Goal: Communication & Community: Answer question/provide support

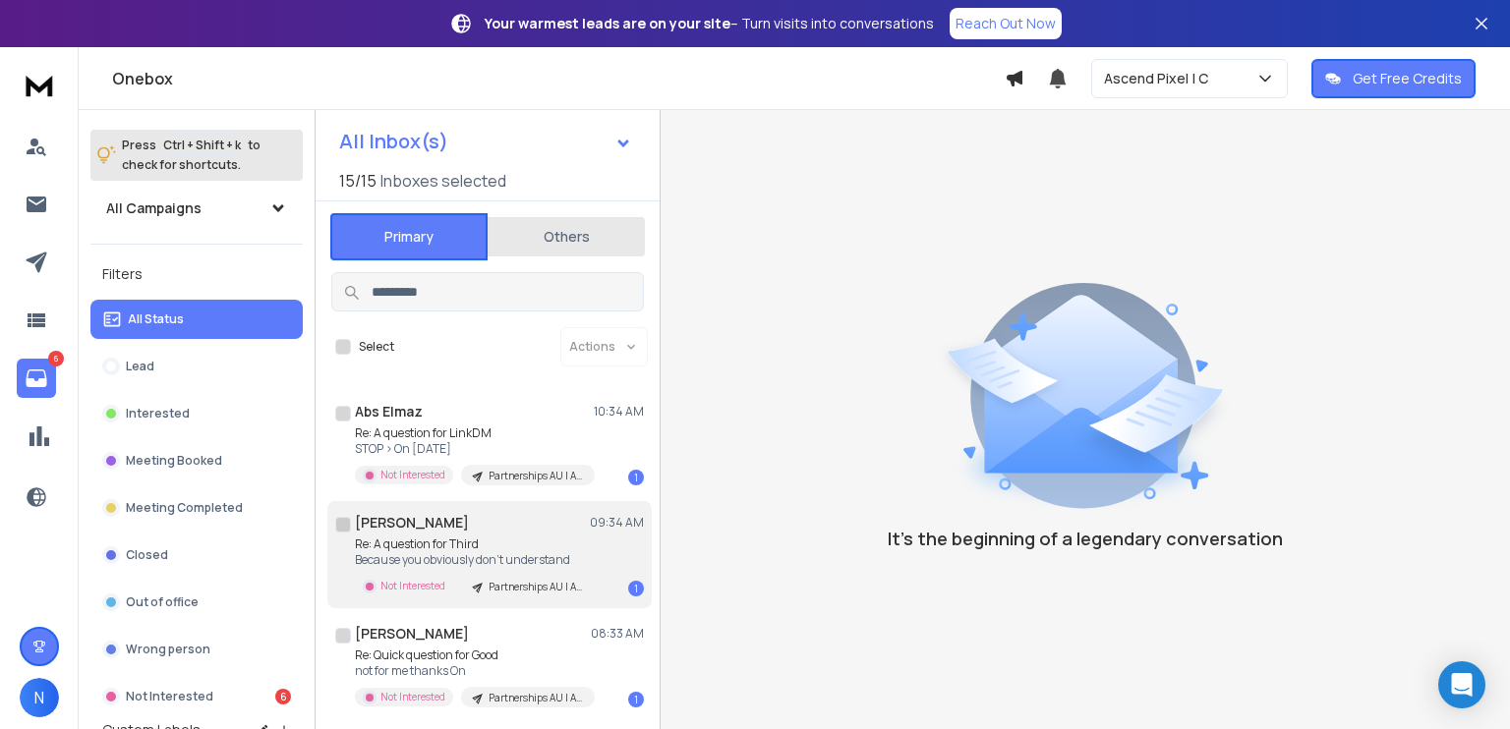
click at [485, 530] on div "[PERSON_NAME] 09:34 AM" at bounding box center [499, 523] width 289 height 20
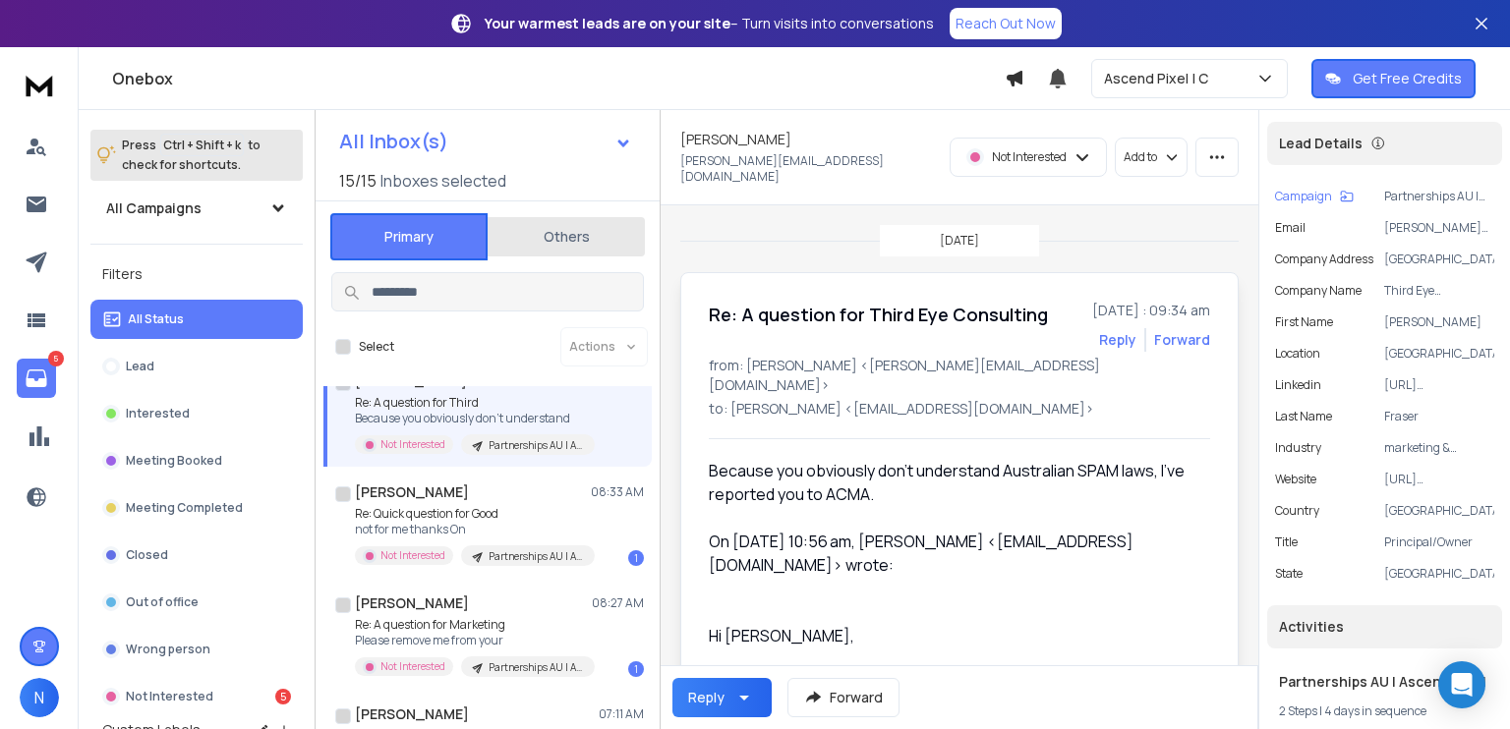
scroll to position [98, 0]
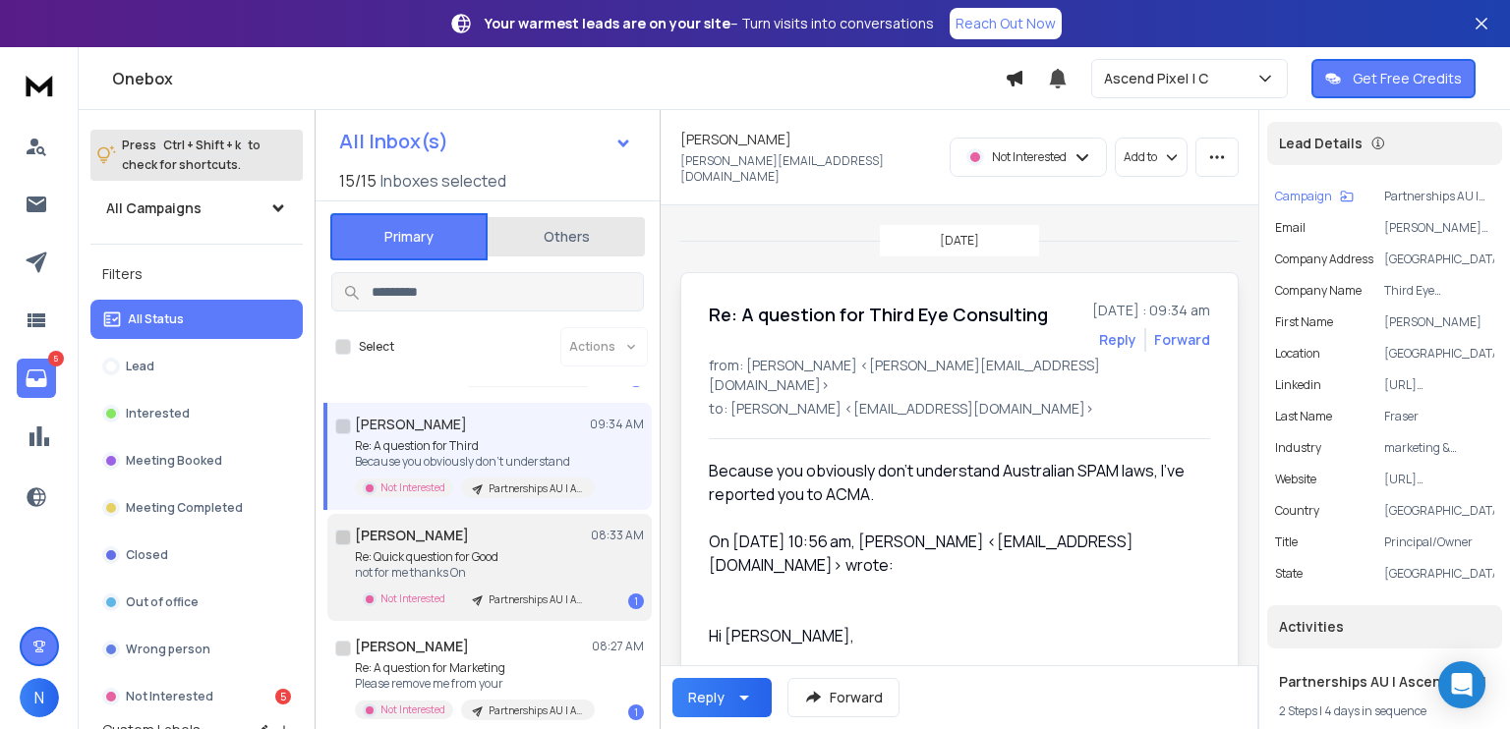
click at [569, 534] on div "[PERSON_NAME] 08:33 AM" at bounding box center [499, 536] width 289 height 20
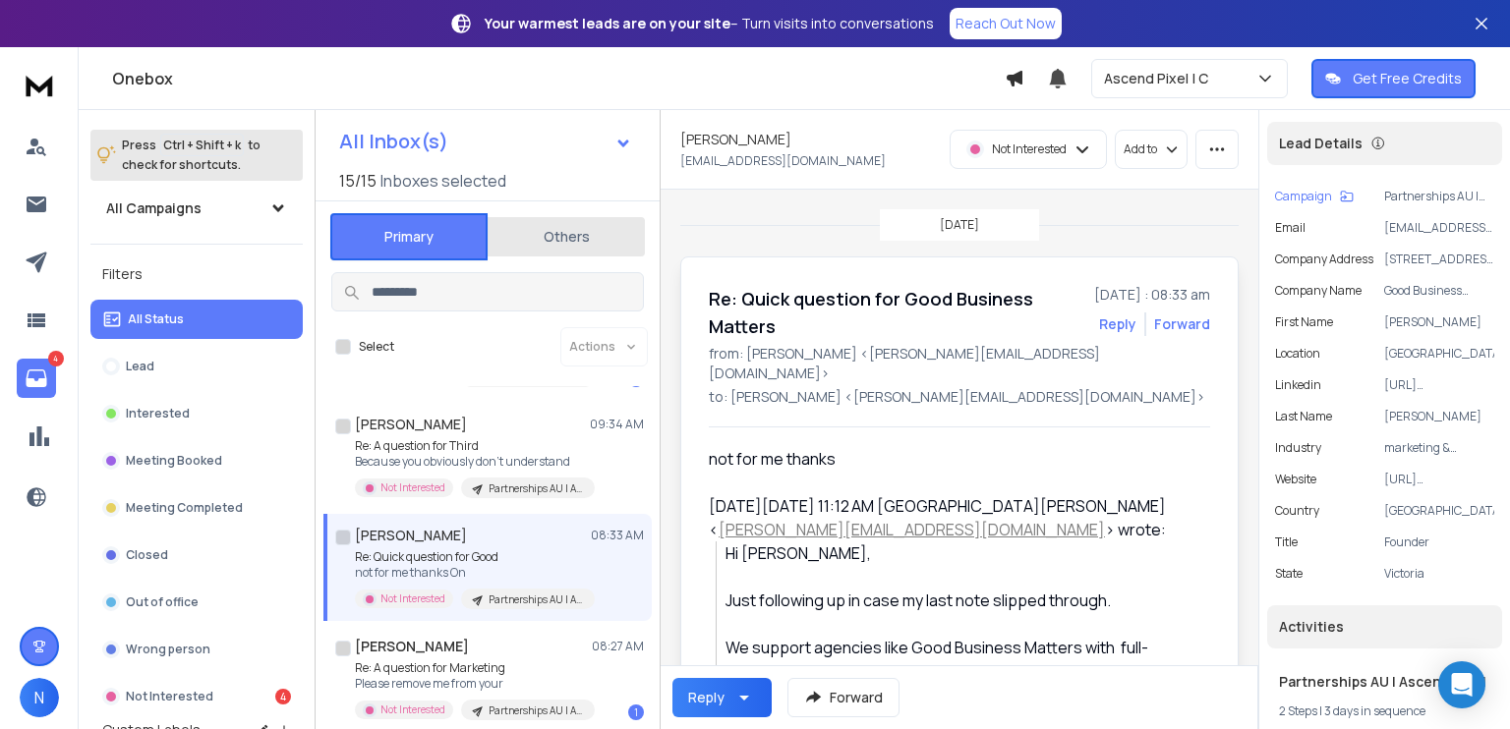
scroll to position [295, 0]
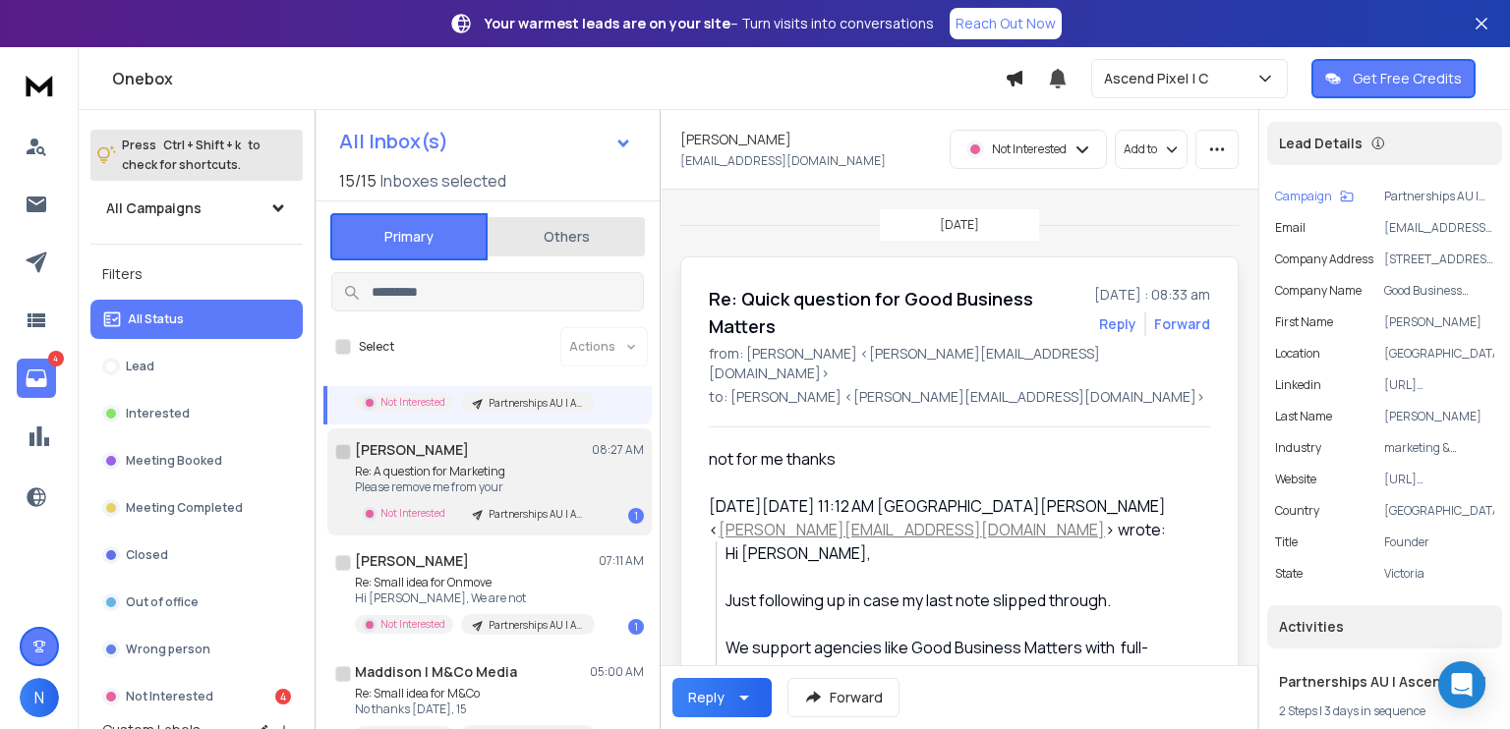
click at [538, 468] on p "Re: A question for Marketing" at bounding box center [473, 472] width 236 height 16
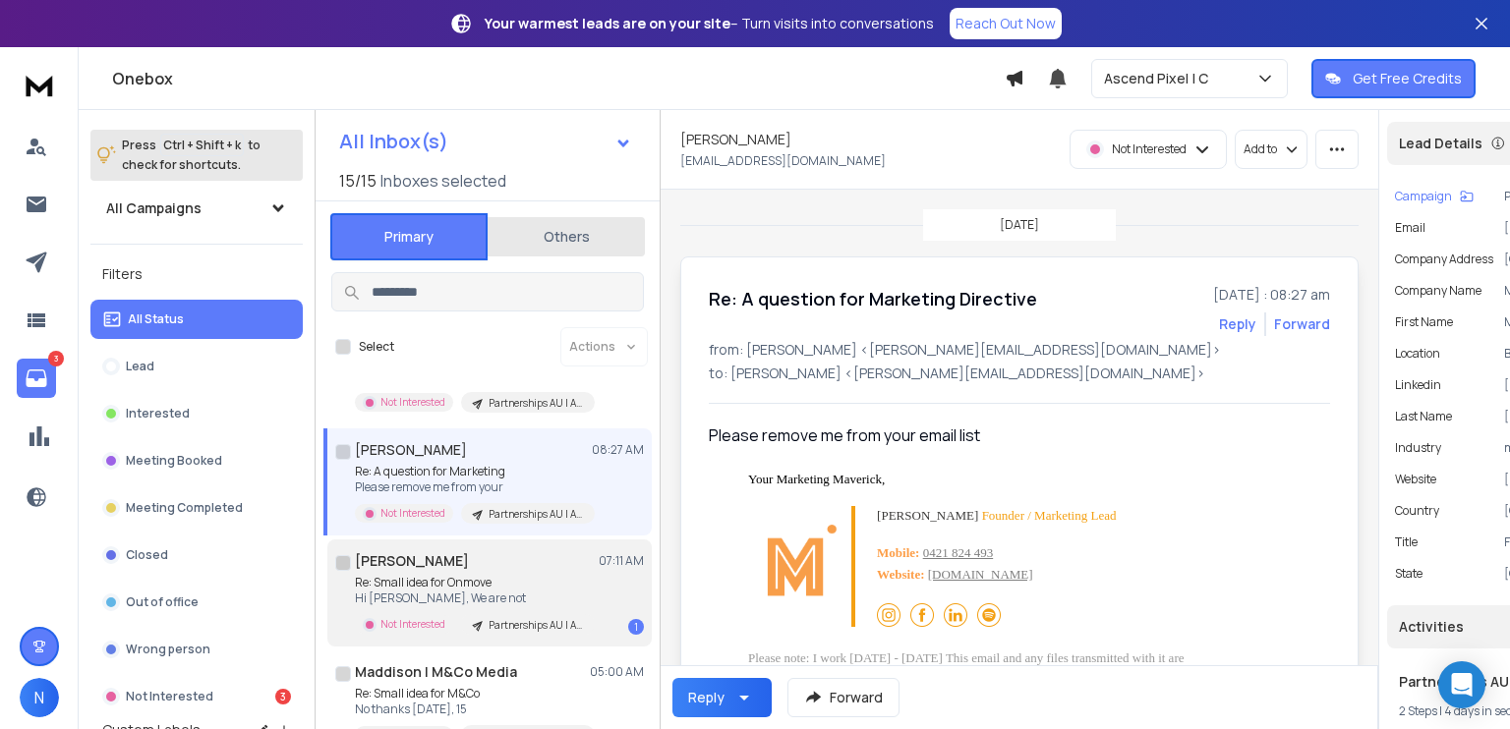
click at [532, 552] on div "[PERSON_NAME] 07:11 AM" at bounding box center [499, 561] width 289 height 20
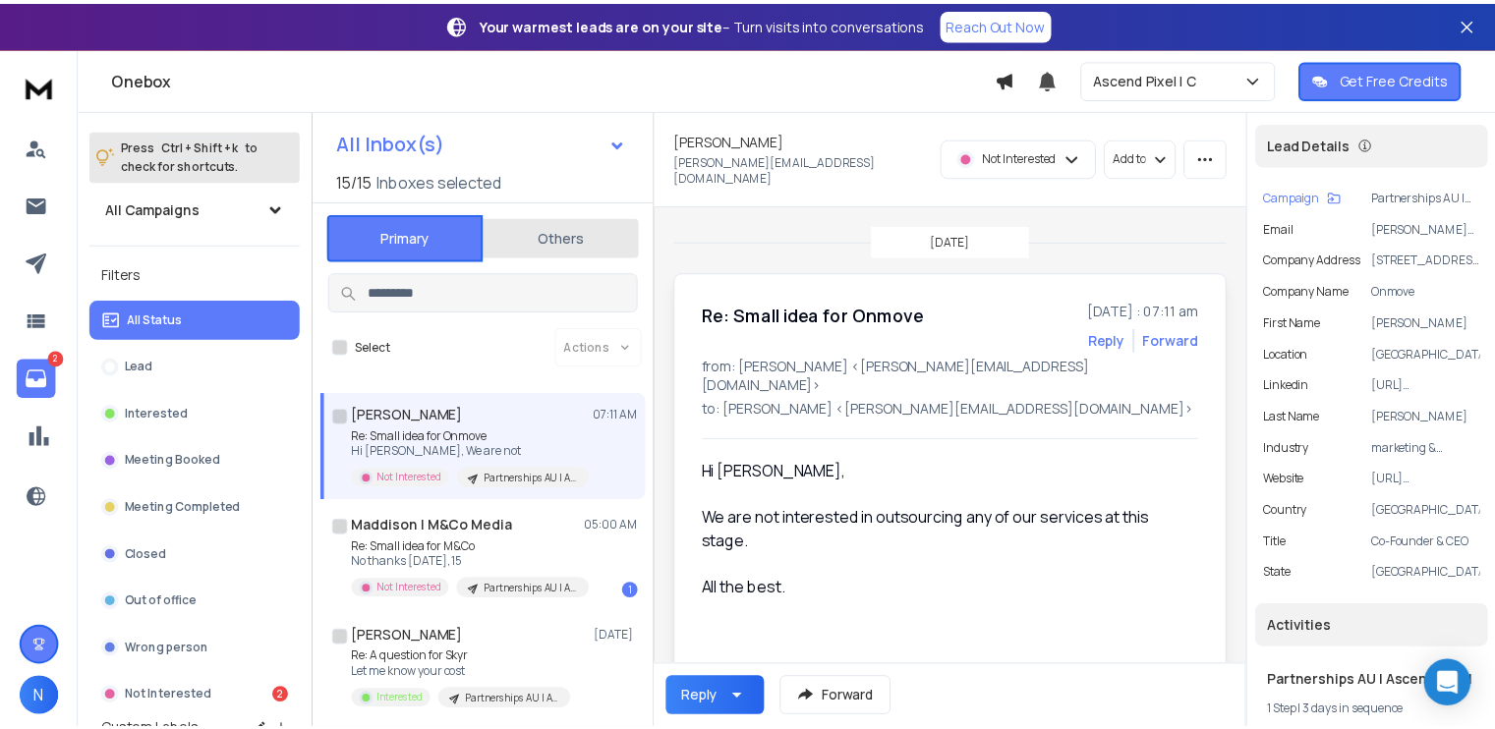
scroll to position [491, 0]
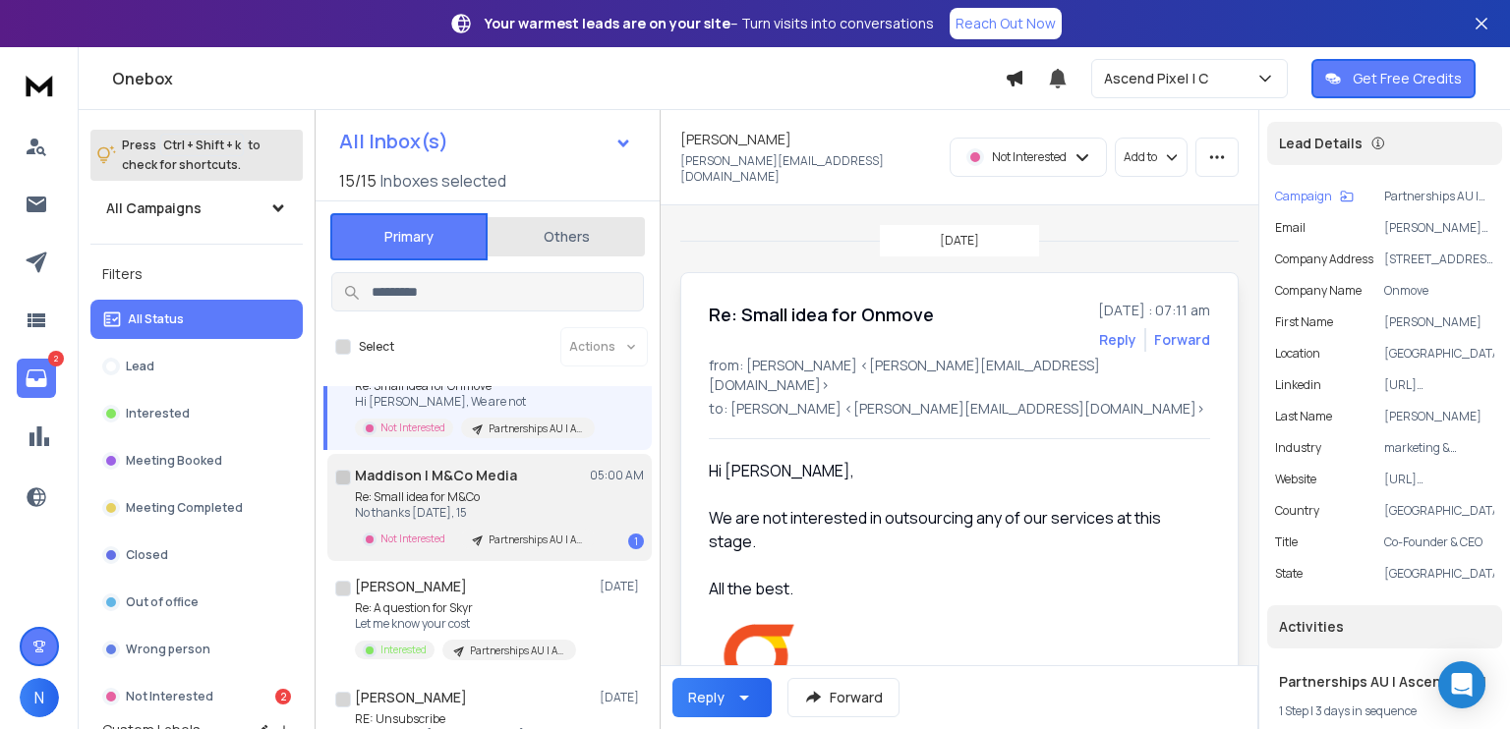
click at [463, 518] on p "No thanks [DATE], 15" at bounding box center [473, 513] width 236 height 16
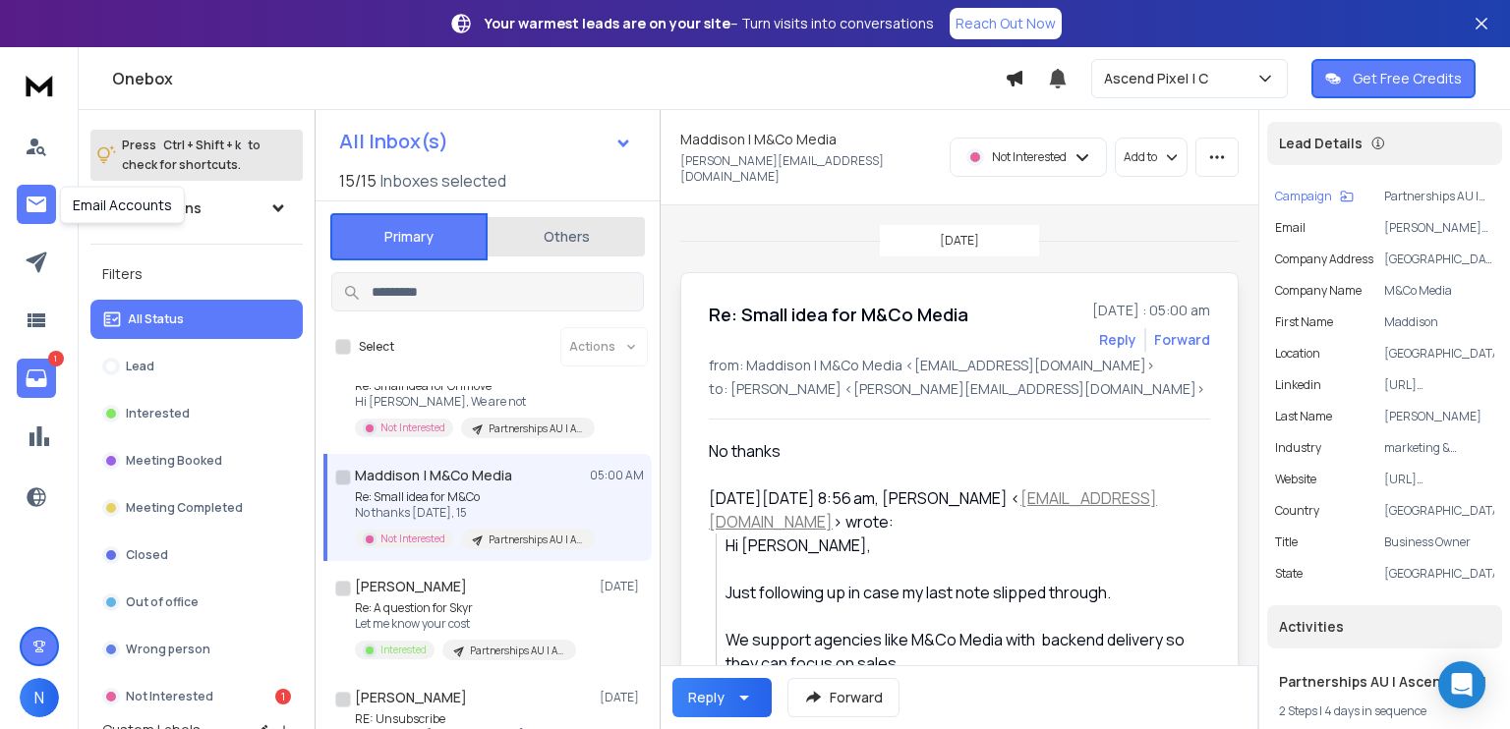
click at [37, 187] on link at bounding box center [36, 204] width 39 height 39
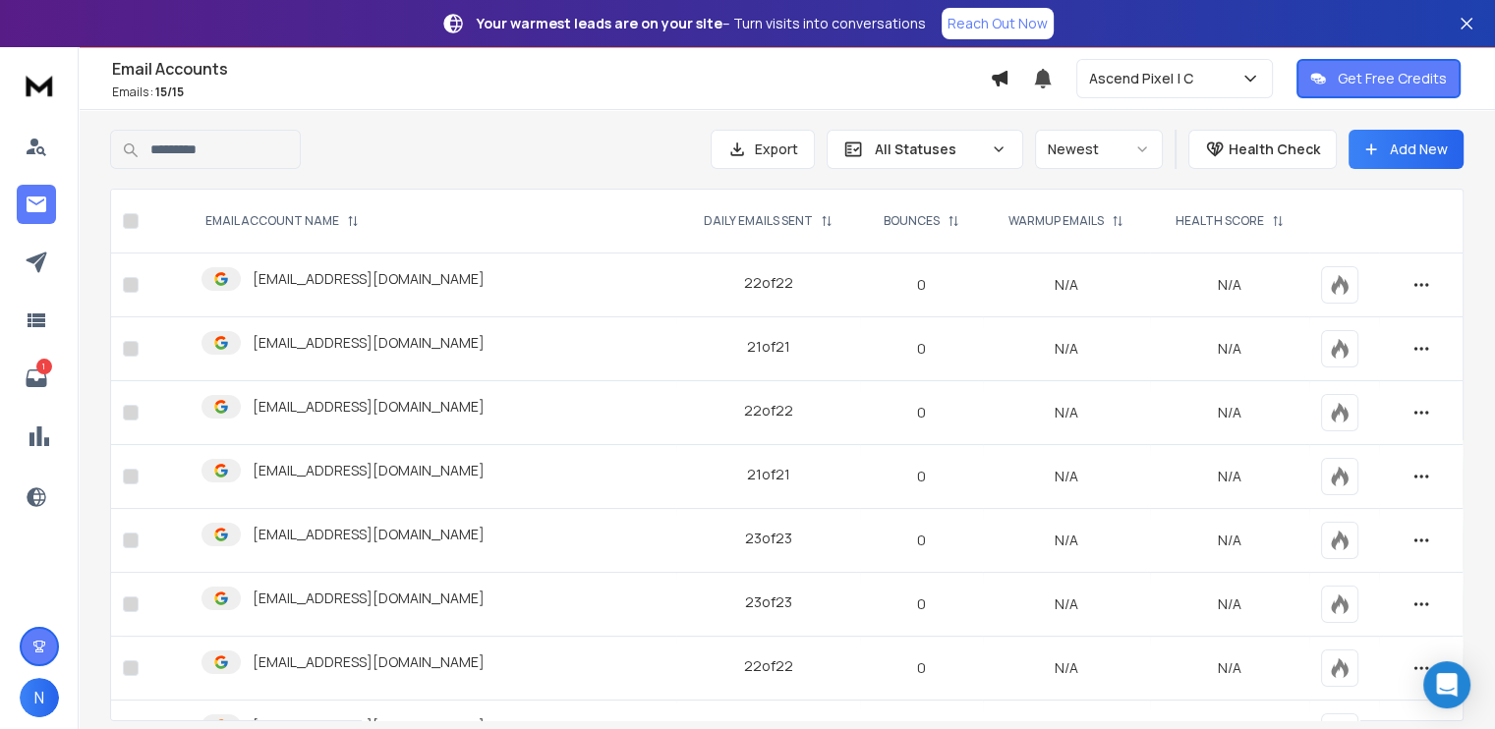
click at [1157, 38] on div "Your warmest leads are on your site – Turn visits into conversations Reach Out …" at bounding box center [747, 23] width 1495 height 47
click at [1152, 62] on button "Ascend Pixel | C" at bounding box center [1174, 78] width 197 height 39
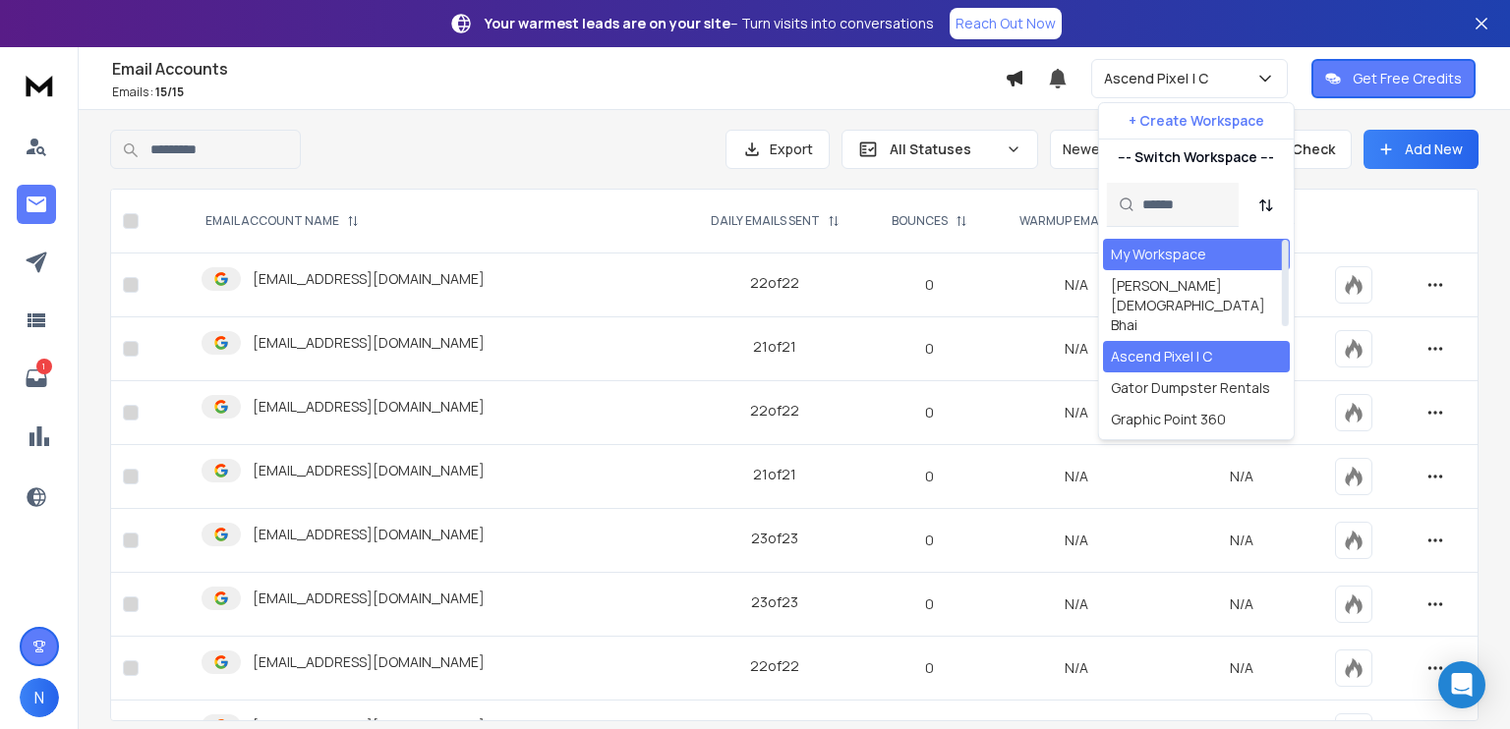
click at [1136, 259] on div "My Workspace" at bounding box center [1158, 255] width 95 height 20
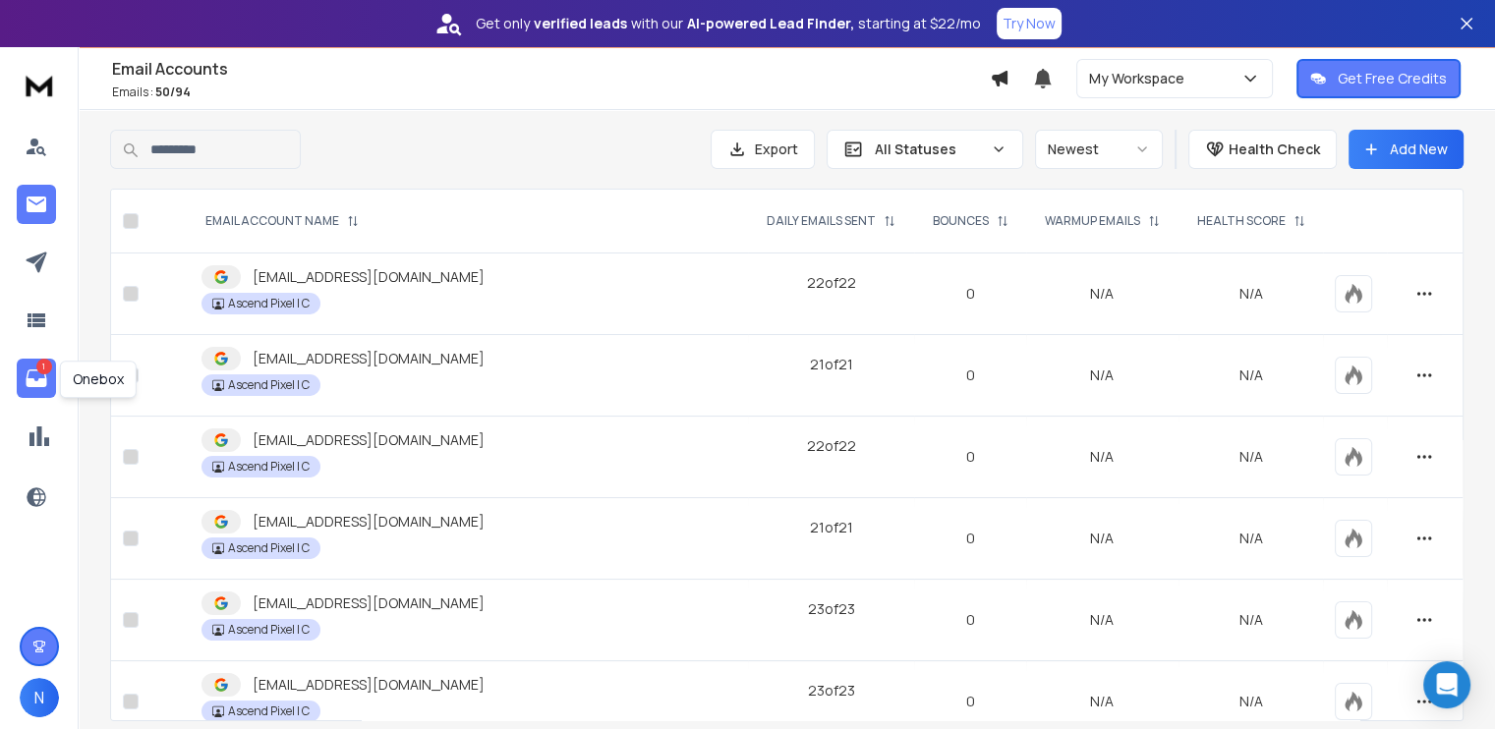
click at [29, 361] on link "1" at bounding box center [36, 378] width 39 height 39
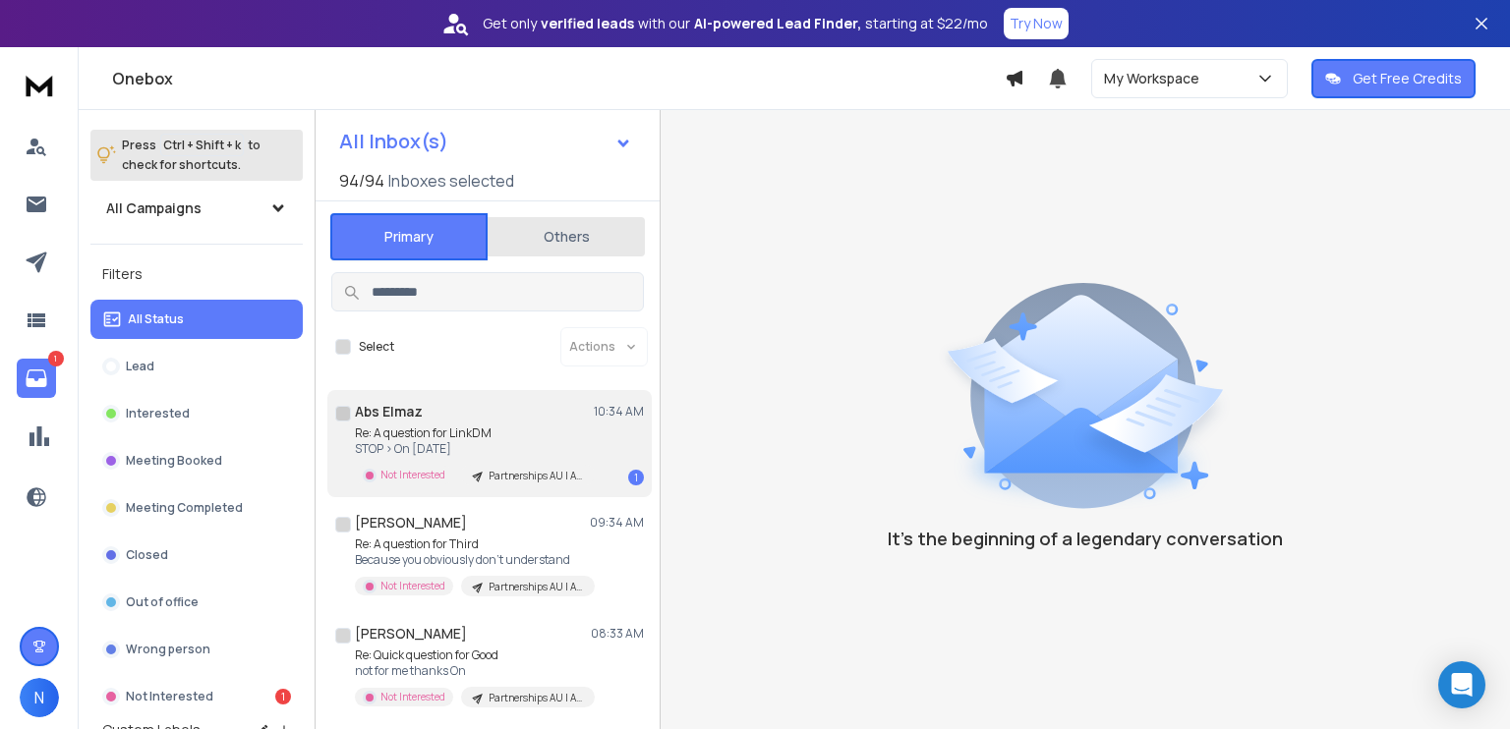
click at [511, 416] on div "Abs Elmaz 10:34 AM" at bounding box center [499, 412] width 289 height 20
